Goal: Task Accomplishment & Management: Manage account settings

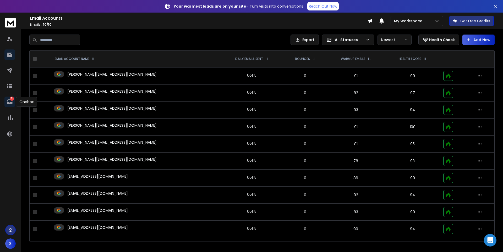
click at [10, 103] on icon at bounding box center [10, 102] width 6 height 5
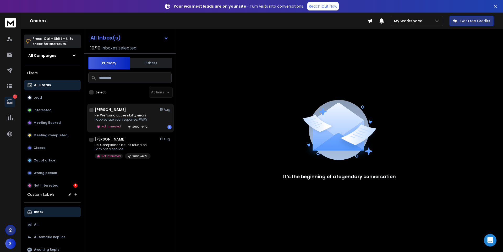
click at [125, 116] on p "Re: We found accessibility errors" at bounding box center [123, 115] width 56 height 4
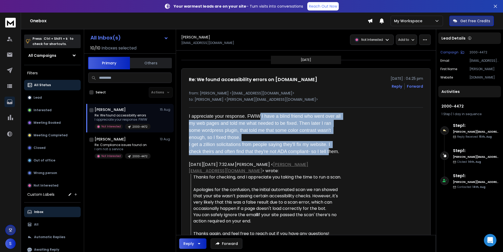
drag, startPoint x: 271, startPoint y: 116, endPoint x: 238, endPoint y: 160, distance: 54.7
click at [238, 155] on div "I appreciate your response. FWIW I have a blind friend who went over all my web…" at bounding box center [265, 134] width 153 height 42
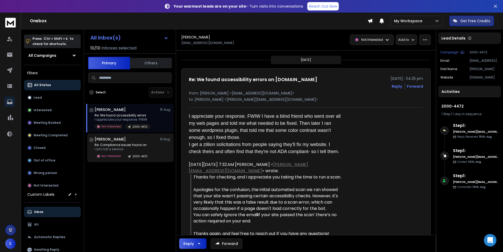
click at [129, 143] on div "[PERSON_NAME] [DATE] Re: Compliance issues found on I am not a service Not Inte…" at bounding box center [133, 148] width 77 height 22
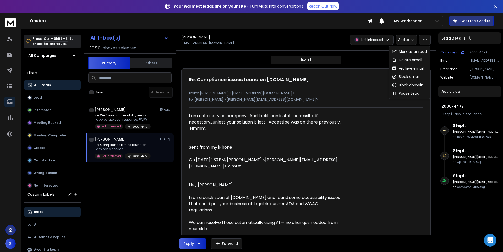
click at [426, 40] on icon "button" at bounding box center [425, 39] width 5 height 5
click at [412, 69] on div "Archive email" at bounding box center [408, 68] width 32 height 5
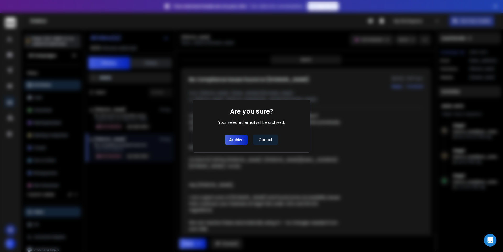
click at [230, 139] on p "archive" at bounding box center [236, 139] width 14 height 5
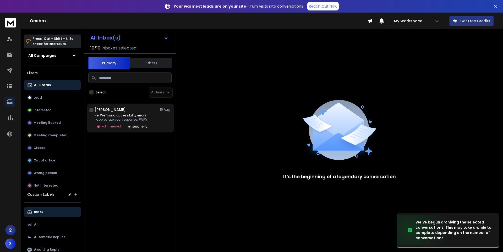
click at [123, 114] on p "Re: We found accessibility errors" at bounding box center [123, 115] width 56 height 4
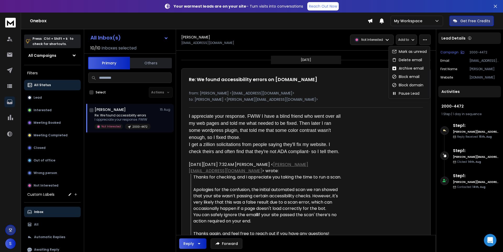
click at [424, 41] on icon "button" at bounding box center [425, 39] width 5 height 5
click at [405, 68] on div "Archive email" at bounding box center [408, 68] width 32 height 5
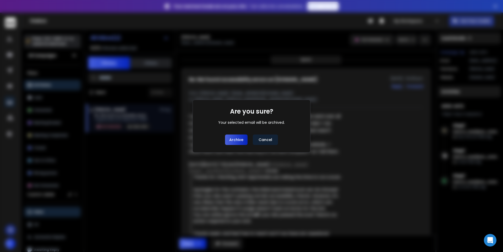
click at [231, 138] on p "archive" at bounding box center [236, 139] width 14 height 5
